Goal: Navigation & Orientation: Find specific page/section

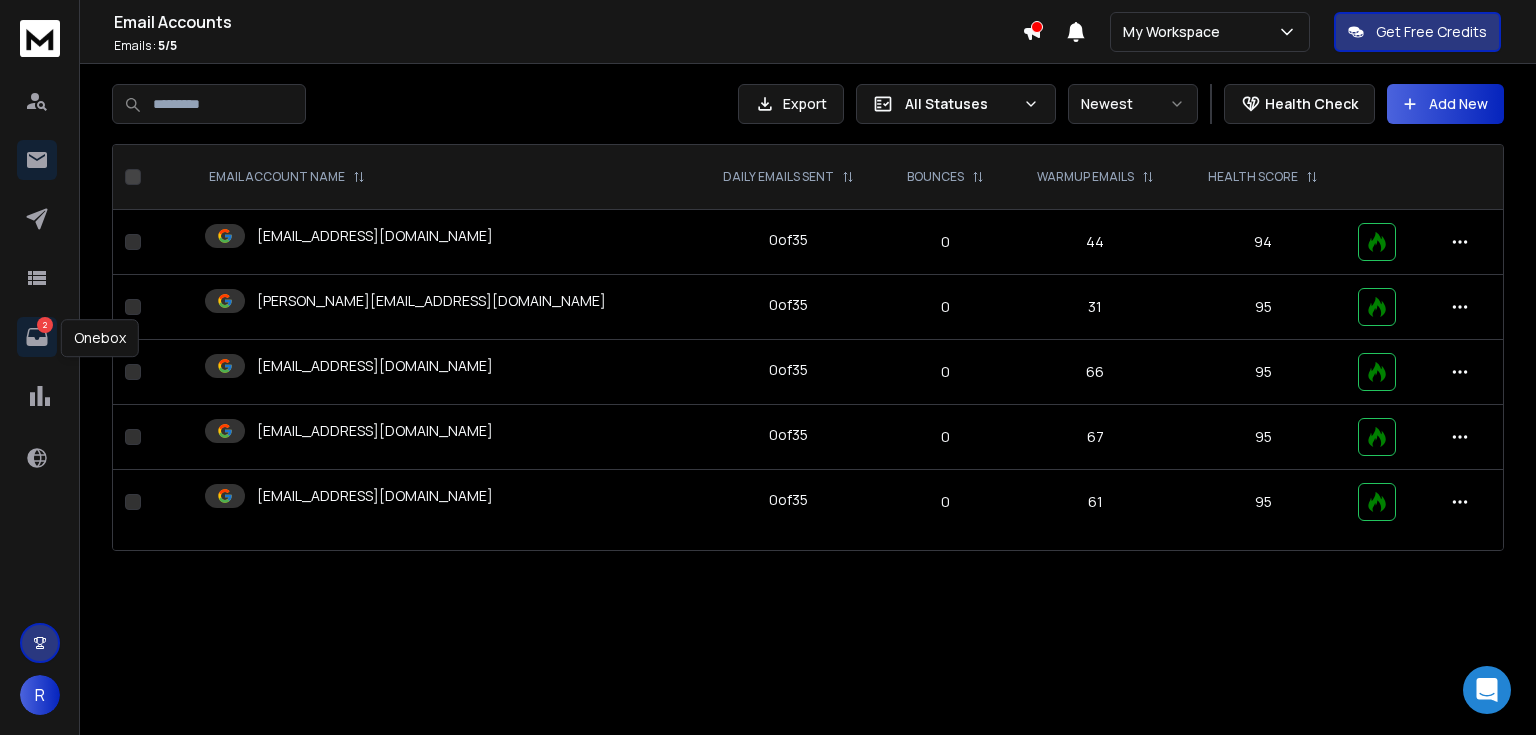
click at [40, 341] on icon at bounding box center [36, 337] width 21 height 18
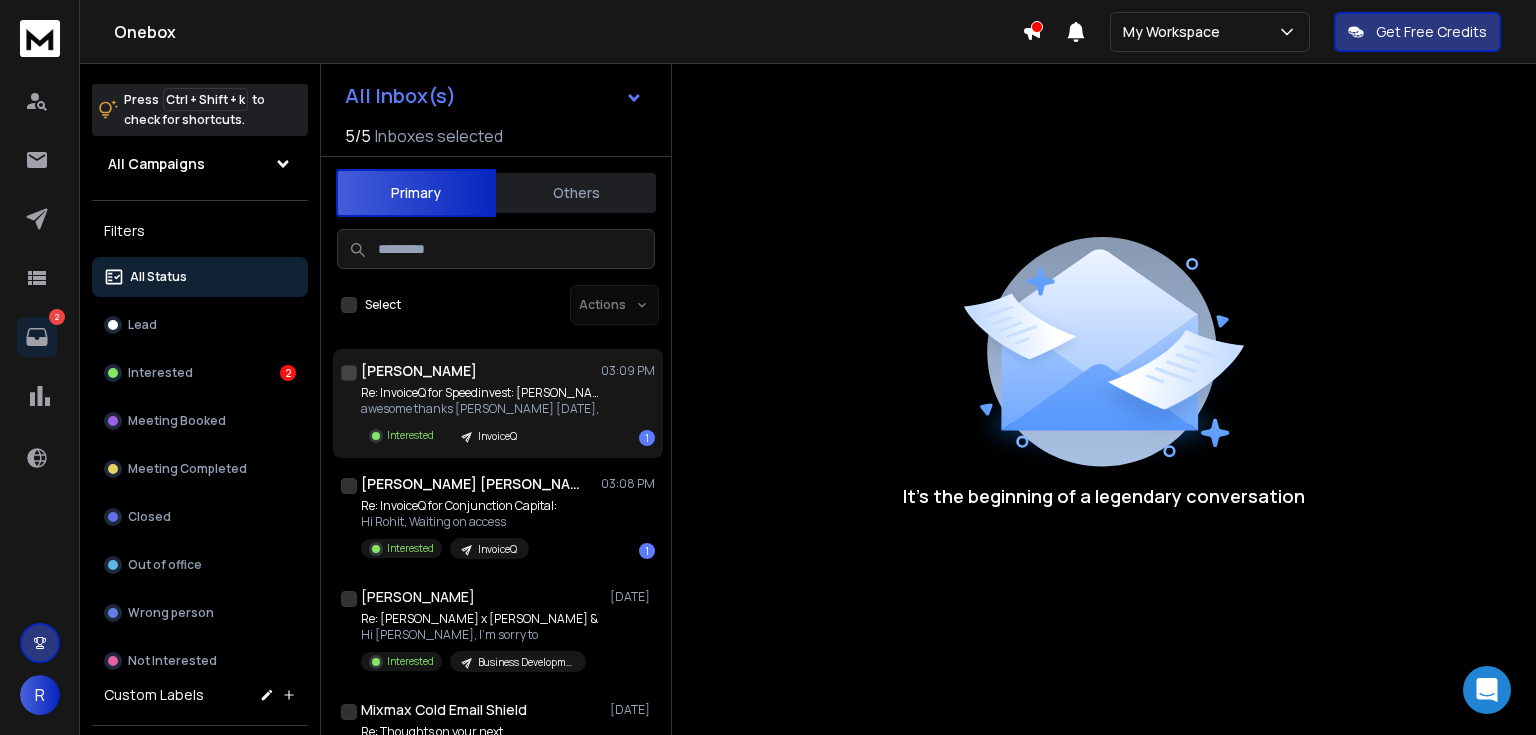
click at [525, 391] on p "Re: InvoiceQ for Speedinvest: [PERSON_NAME]" at bounding box center [481, 393] width 240 height 16
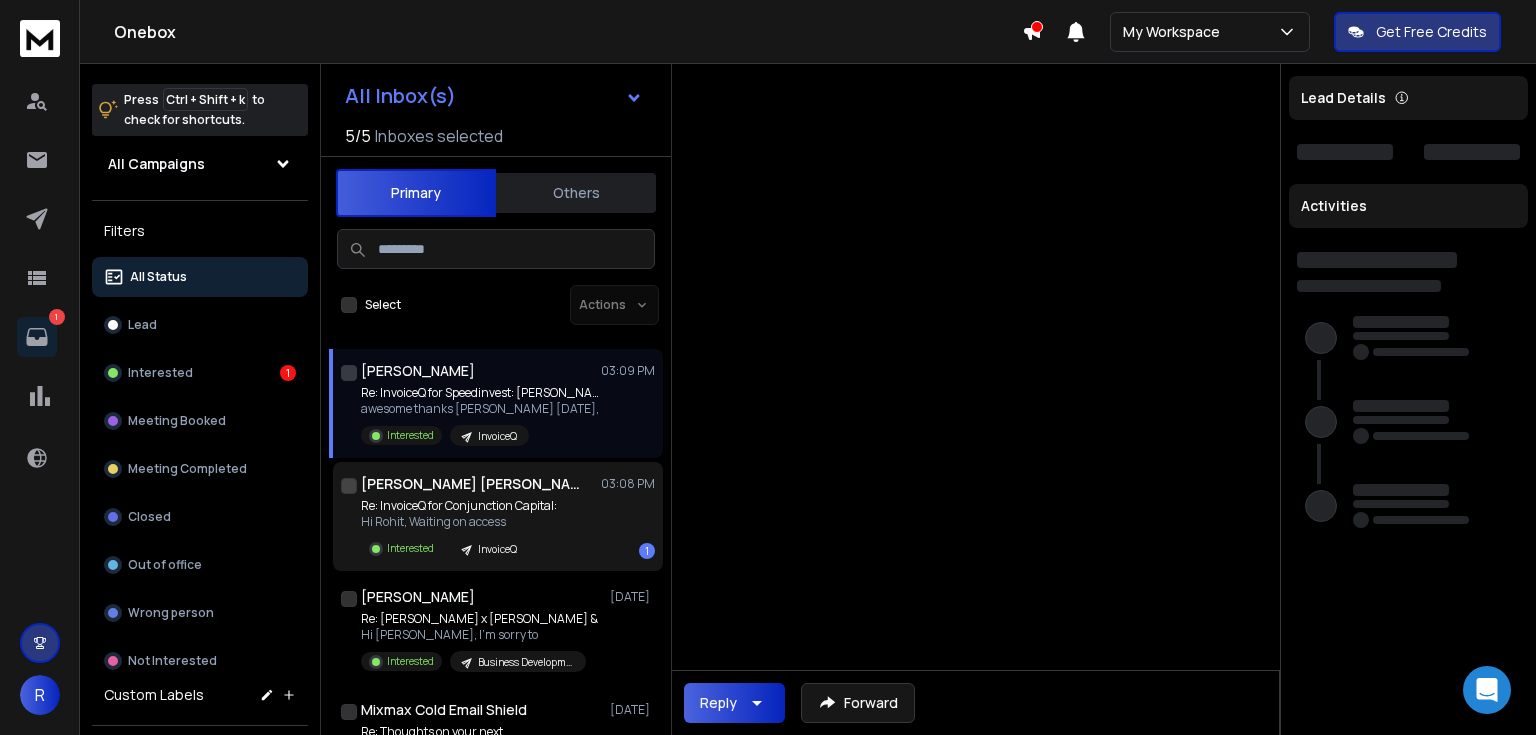
click at [573, 503] on div "Re: InvoiceQ for Conjunction Capital: Hi Rohit, Waiting on access Interested In…" at bounding box center [508, 528] width 294 height 61
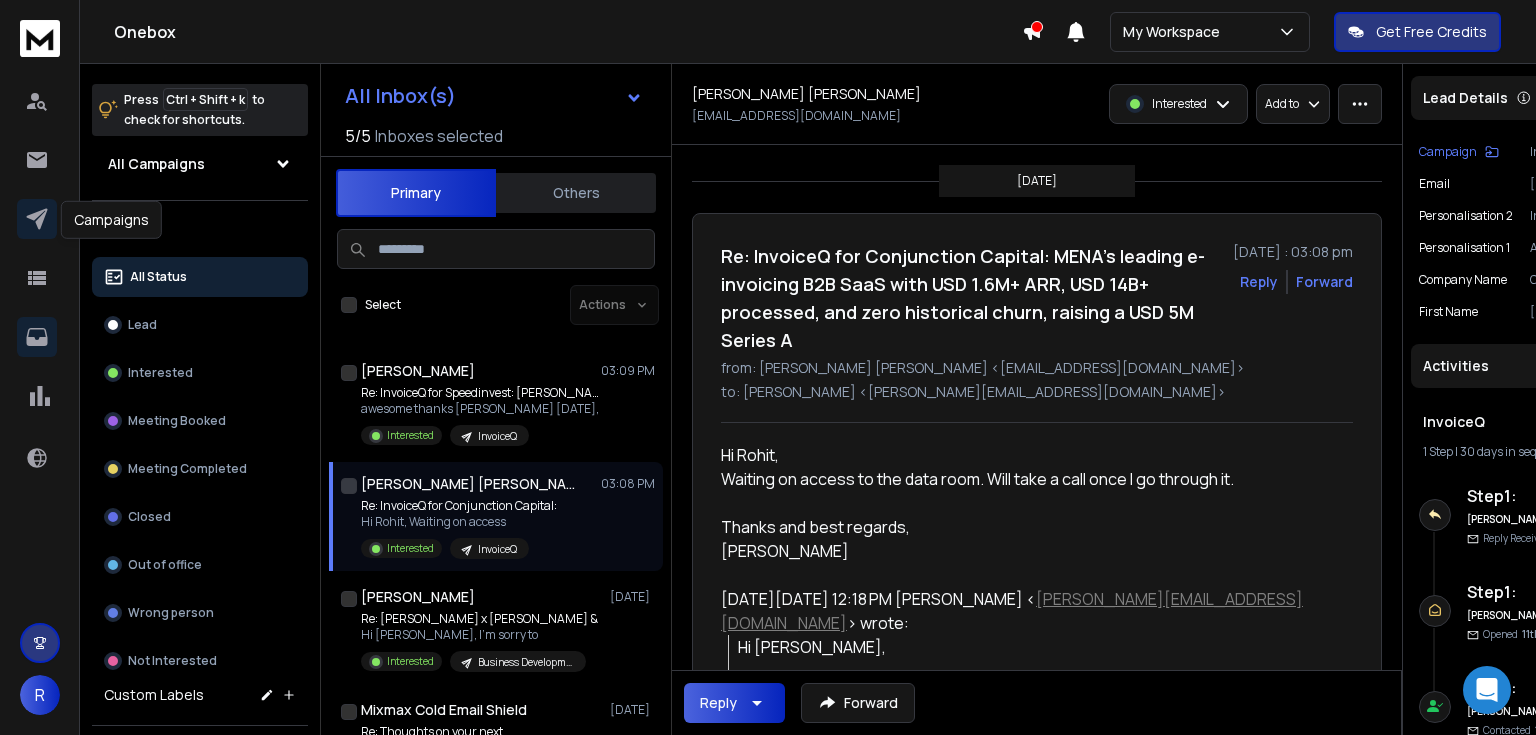
click at [47, 227] on link at bounding box center [37, 219] width 40 height 40
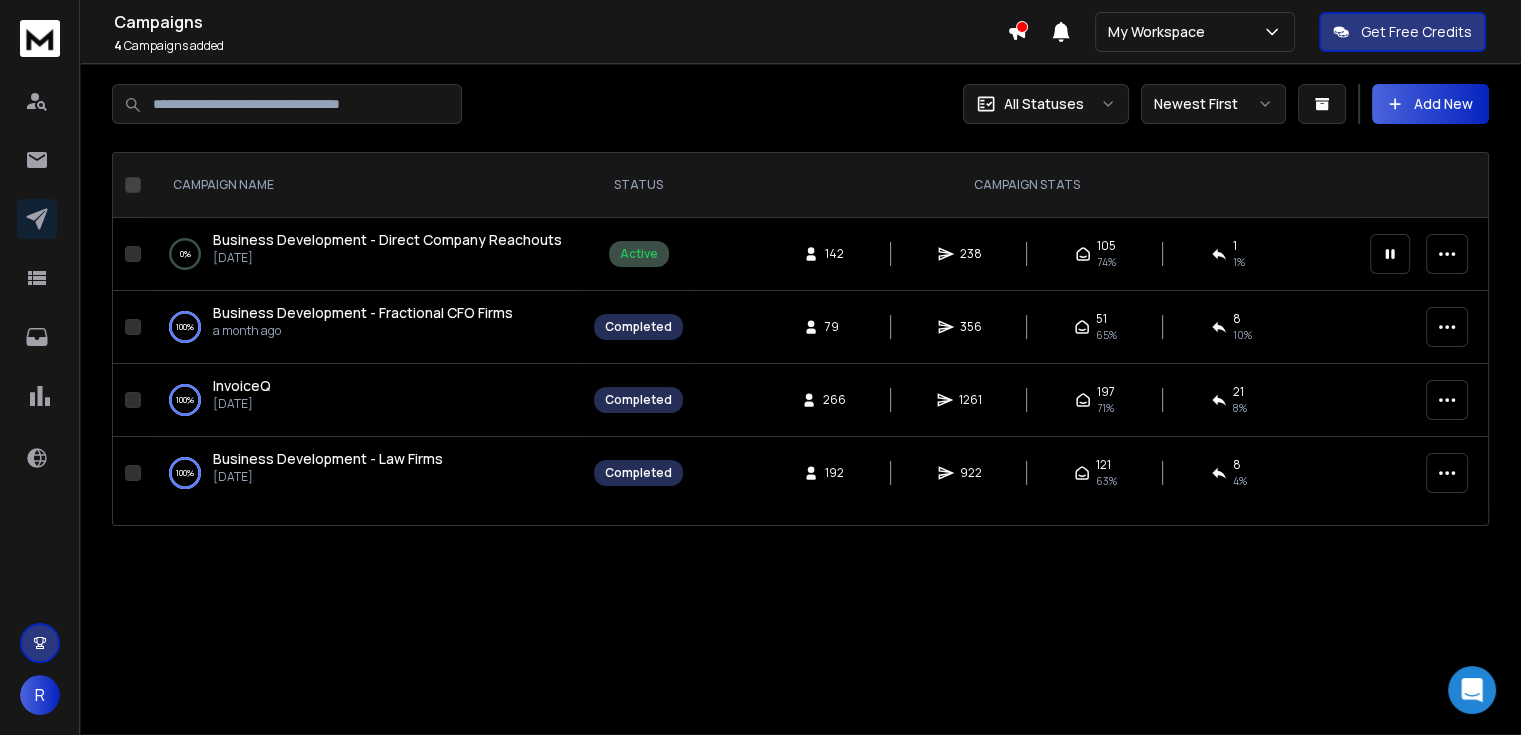
click at [587, 74] on div "Campaigns 4 Campaigns Added All Statuses Newest First Add New CAMPAIGN NAME STA…" at bounding box center [800, 451] width 1441 height 775
click at [50, 157] on link at bounding box center [37, 160] width 40 height 40
